Goal: Task Accomplishment & Management: Manage account settings

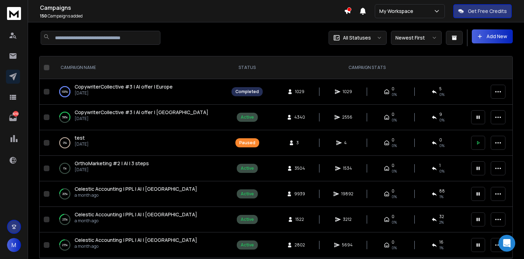
click at [208, 64] on th "CAMPAIGN NAME" at bounding box center [139, 67] width 175 height 23
click at [137, 32] on input at bounding box center [101, 38] width 120 height 14
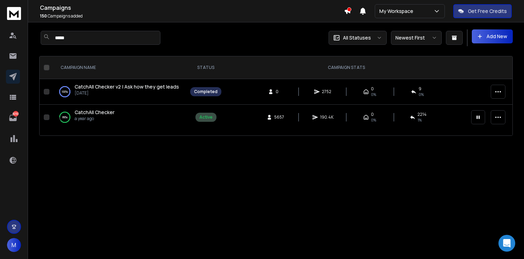
type input "*****"
click at [117, 117] on div "89 % CatchAll Checker a year ago" at bounding box center [119, 117] width 120 height 17
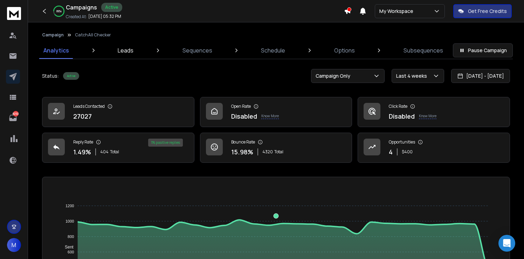
click at [125, 50] on p "Leads" at bounding box center [126, 50] width 16 height 8
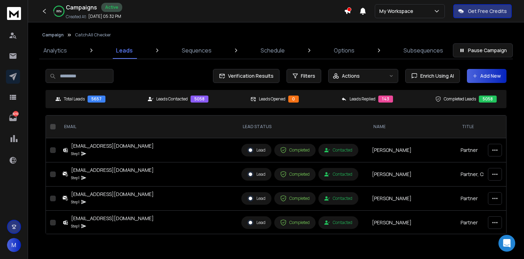
click at [329, 88] on div "Verification Results Filters Actions Enrich Using AI Add New Total Leads 5657 L…" at bounding box center [276, 148] width 461 height 158
click at [301, 79] on button "Filters" at bounding box center [303, 76] width 35 height 14
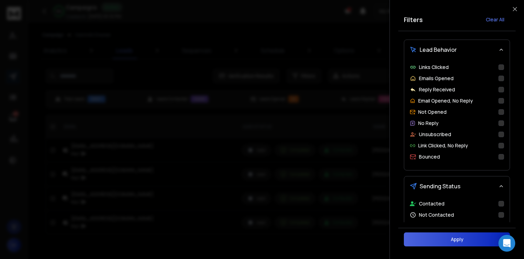
click at [502, 160] on div "Bounced" at bounding box center [457, 156] width 94 height 7
click at [502, 158] on button "Bounced" at bounding box center [501, 157] width 6 height 6
click at [439, 235] on button "Apply" at bounding box center [457, 239] width 106 height 14
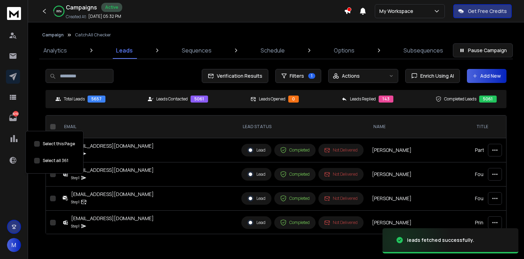
click at [35, 161] on button "Select this Page" at bounding box center [37, 161] width 6 height 6
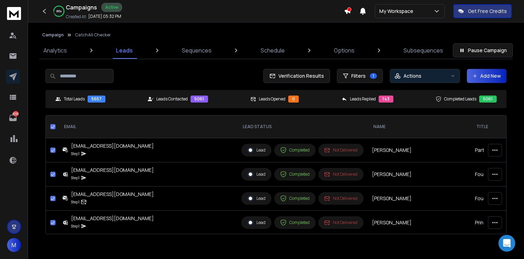
click at [427, 79] on button "Actions" at bounding box center [425, 76] width 70 height 14
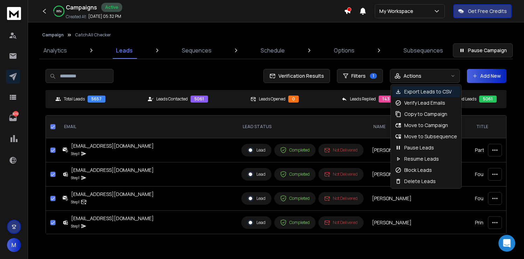
click at [427, 90] on p "Export Leads to CSV" at bounding box center [427, 91] width 47 height 7
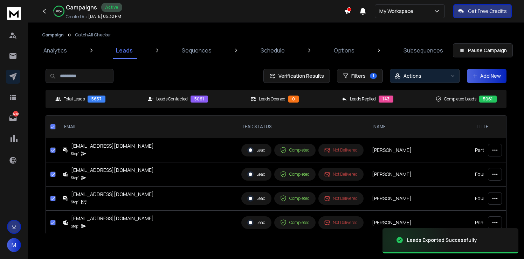
click at [406, 75] on p "Actions" at bounding box center [412, 75] width 18 height 7
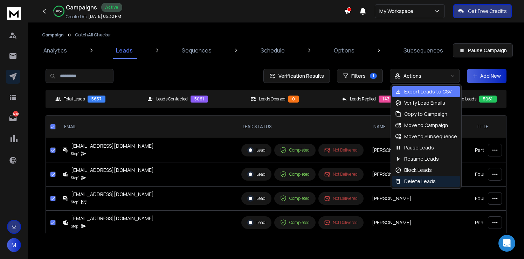
click at [417, 182] on p "Delete Leads" at bounding box center [420, 181] width 32 height 7
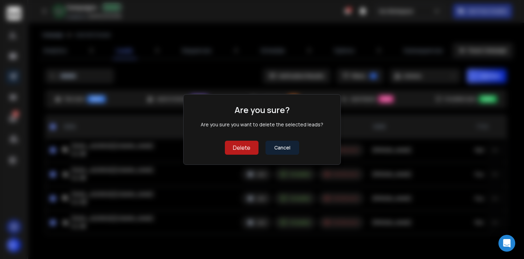
click at [245, 147] on button "Delete" at bounding box center [242, 148] width 34 height 14
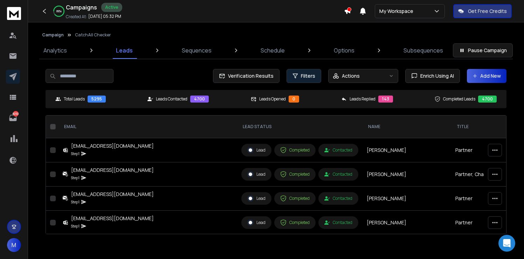
click at [313, 77] on span "Filters" at bounding box center [308, 75] width 14 height 7
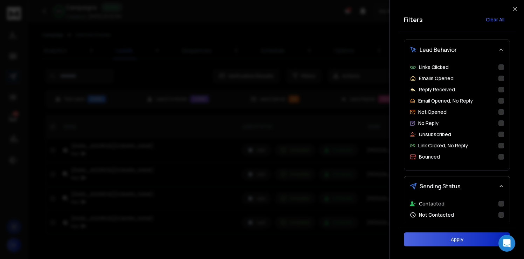
scroll to position [186, 0]
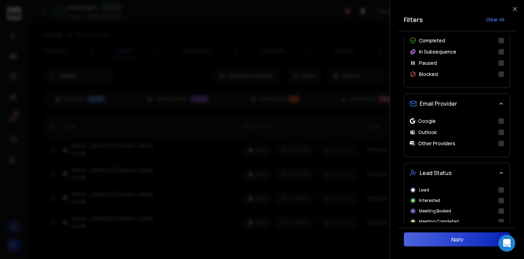
click at [502, 75] on button "Blocked" at bounding box center [501, 74] width 6 height 6
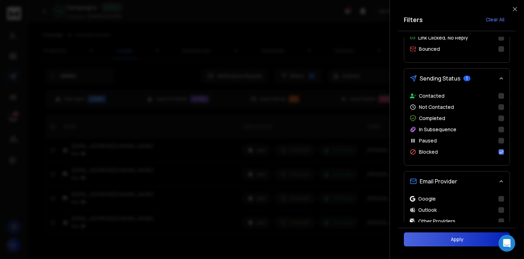
scroll to position [104, 0]
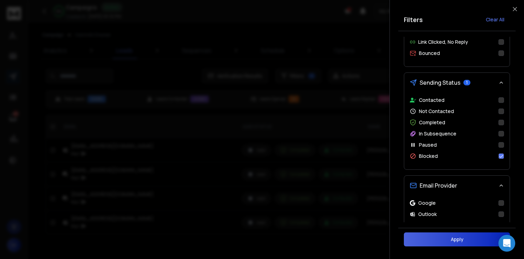
click at [423, 242] on button "Apply" at bounding box center [457, 239] width 106 height 14
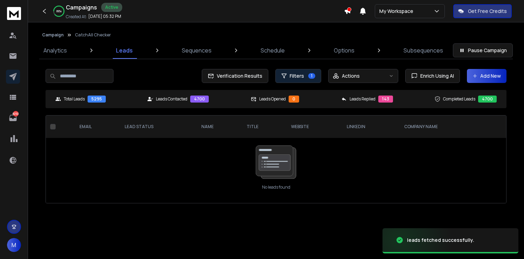
click at [302, 77] on span "Filters" at bounding box center [296, 75] width 14 height 7
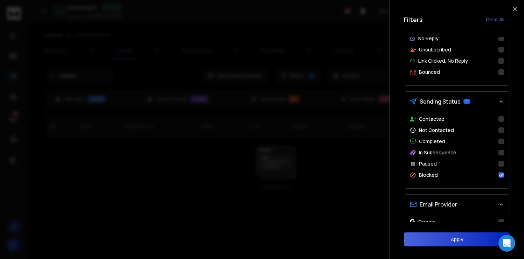
scroll to position [105, 0]
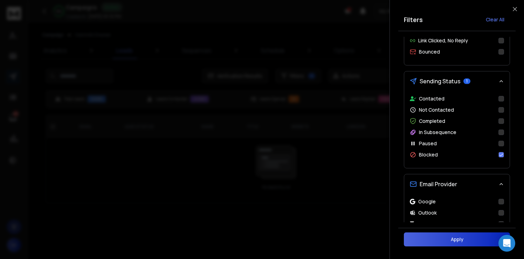
click at [502, 158] on div "Blocked" at bounding box center [457, 154] width 94 height 7
click at [501, 154] on button "Blocked" at bounding box center [501, 155] width 6 height 6
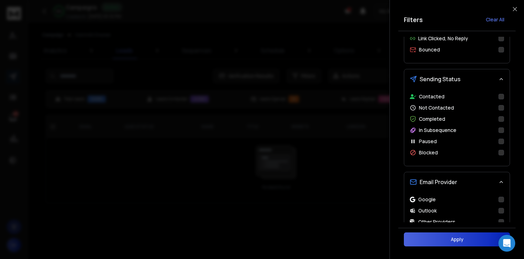
scroll to position [107, 0]
click at [350, 231] on div at bounding box center [262, 129] width 524 height 259
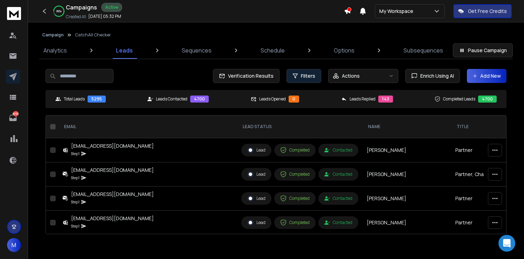
click at [300, 74] on button "Filters" at bounding box center [303, 76] width 35 height 14
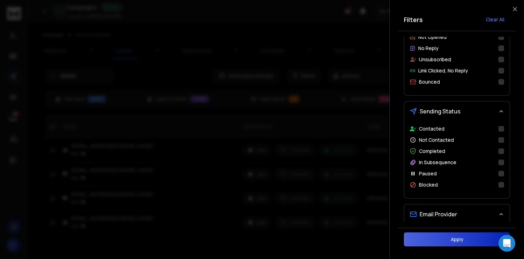
scroll to position [135, 0]
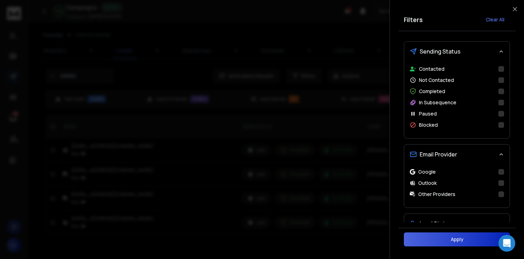
click at [498, 126] on button "Blocked" at bounding box center [501, 125] width 6 height 6
click at [435, 237] on button "Apply" at bounding box center [457, 239] width 106 height 14
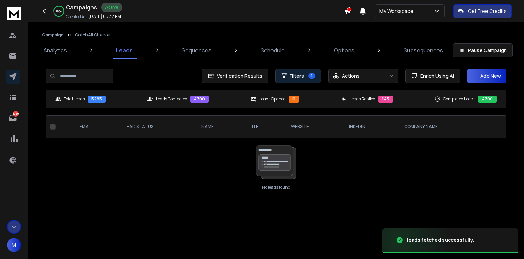
click at [303, 78] on span "Filters" at bounding box center [296, 75] width 14 height 7
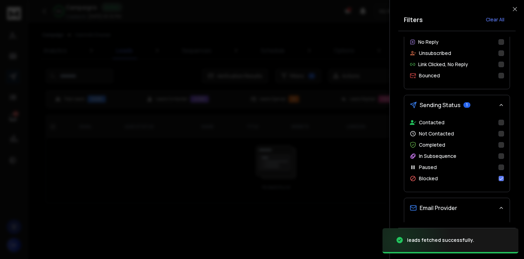
scroll to position [81, 0]
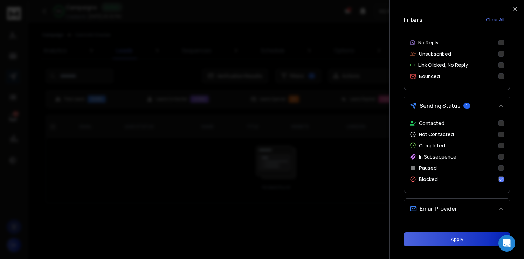
click at [502, 181] on button "Blocked" at bounding box center [501, 179] width 6 height 6
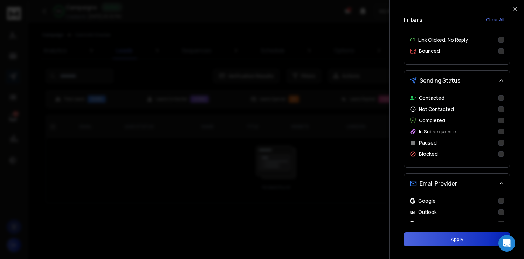
scroll to position [107, 0]
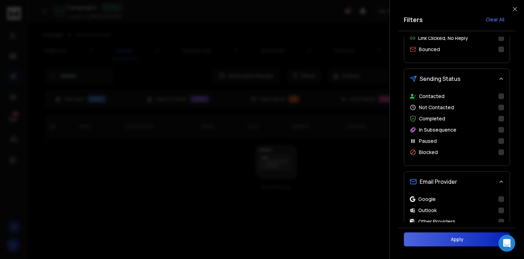
click at [500, 95] on button "Contacted" at bounding box center [501, 96] width 6 height 6
click at [439, 246] on button "Apply" at bounding box center [457, 239] width 106 height 14
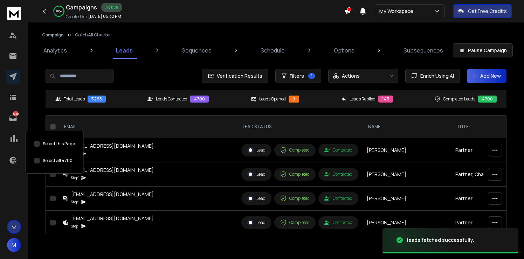
click at [38, 162] on button "Select this Page" at bounding box center [37, 161] width 6 height 6
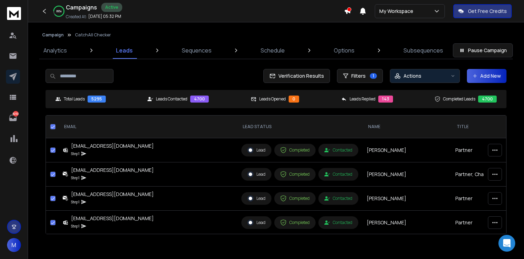
click at [412, 81] on button "Actions" at bounding box center [425, 76] width 70 height 14
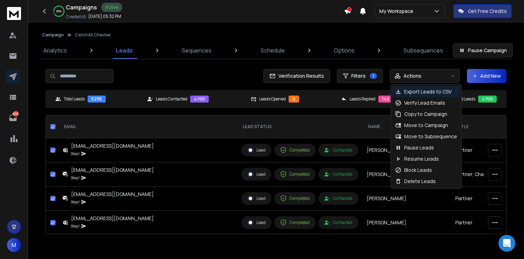
click at [413, 90] on p "Export Leads to CSV" at bounding box center [427, 91] width 47 height 7
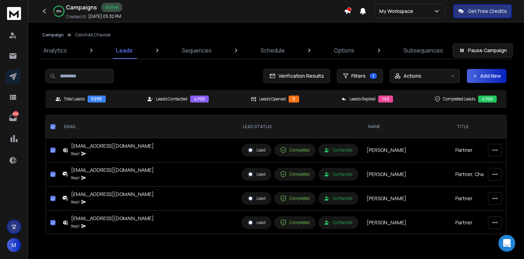
click at [362, 117] on th "NAME" at bounding box center [406, 127] width 89 height 23
click at [422, 79] on button "Actions" at bounding box center [425, 76] width 70 height 14
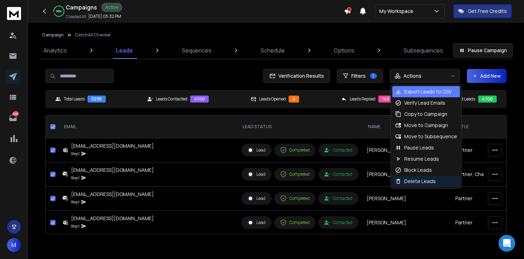
click at [415, 183] on p "Delete Leads" at bounding box center [420, 181] width 32 height 7
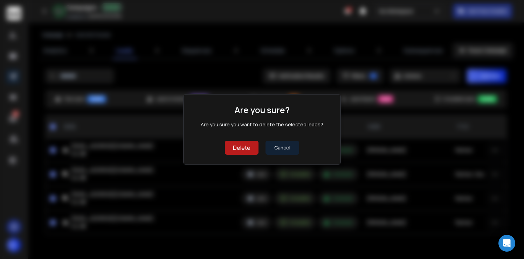
click at [238, 145] on button "Delete" at bounding box center [242, 148] width 34 height 14
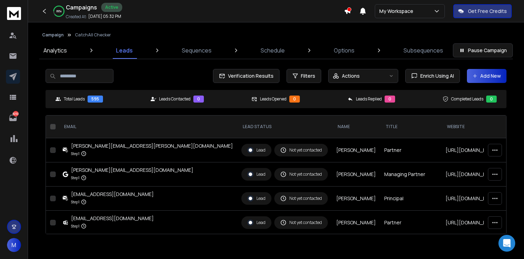
click at [65, 52] on p "Analytics" at bounding box center [54, 50] width 23 height 8
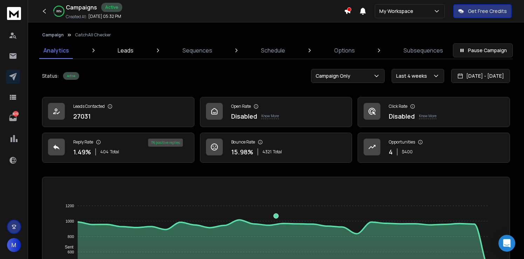
click at [126, 51] on p "Leads" at bounding box center [126, 50] width 16 height 8
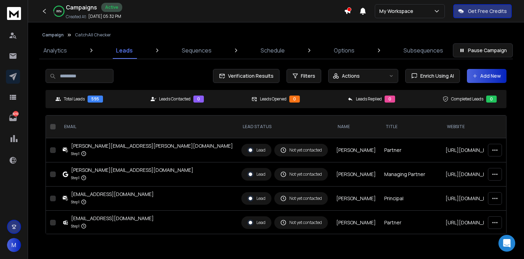
click at [502, 125] on th "LinkedIn" at bounding box center [532, 127] width 61 height 23
click at [477, 75] on icon at bounding box center [474, 76] width 5 height 5
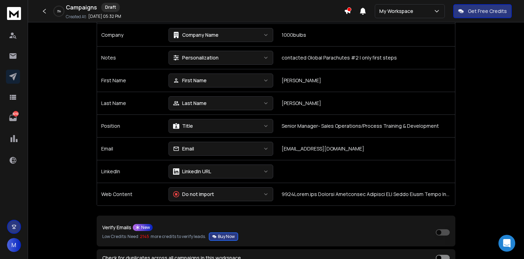
scroll to position [204, 0]
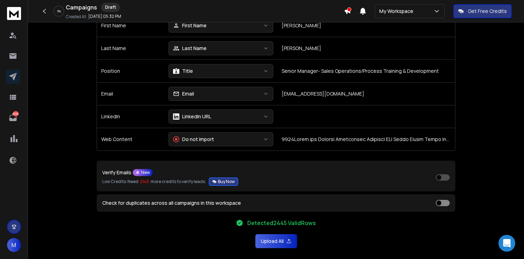
click at [284, 242] on button "Upload All" at bounding box center [276, 241] width 42 height 14
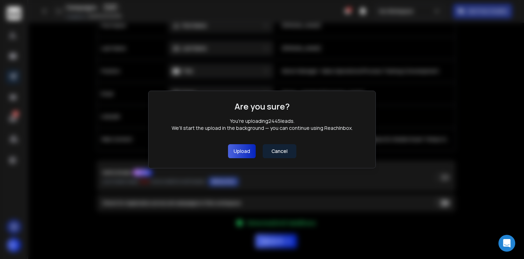
click at [244, 151] on button "Upload" at bounding box center [242, 151] width 28 height 14
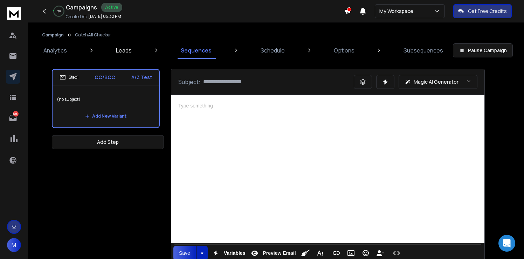
click at [126, 53] on p "Leads" at bounding box center [124, 50] width 16 height 8
